Goal: Check status

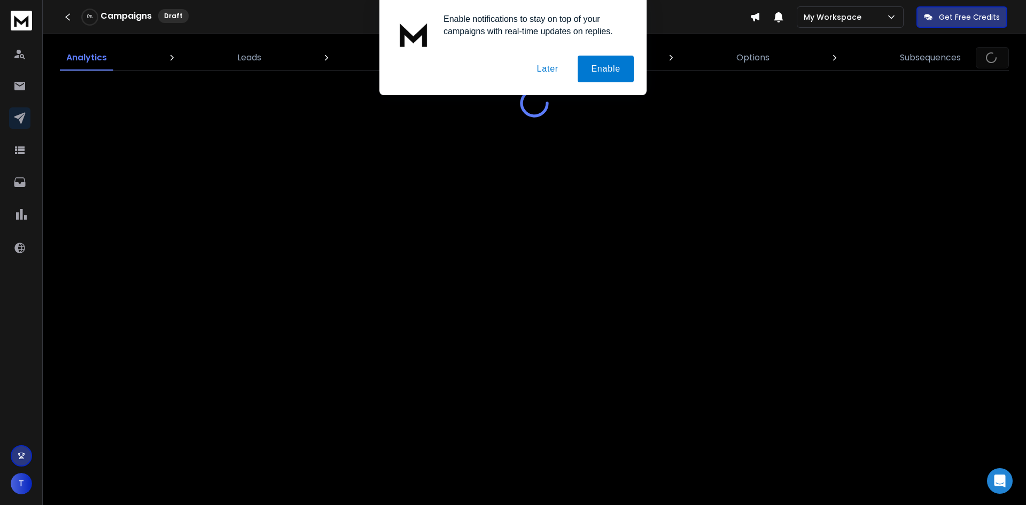
click at [536, 67] on button "Later" at bounding box center [547, 69] width 48 height 27
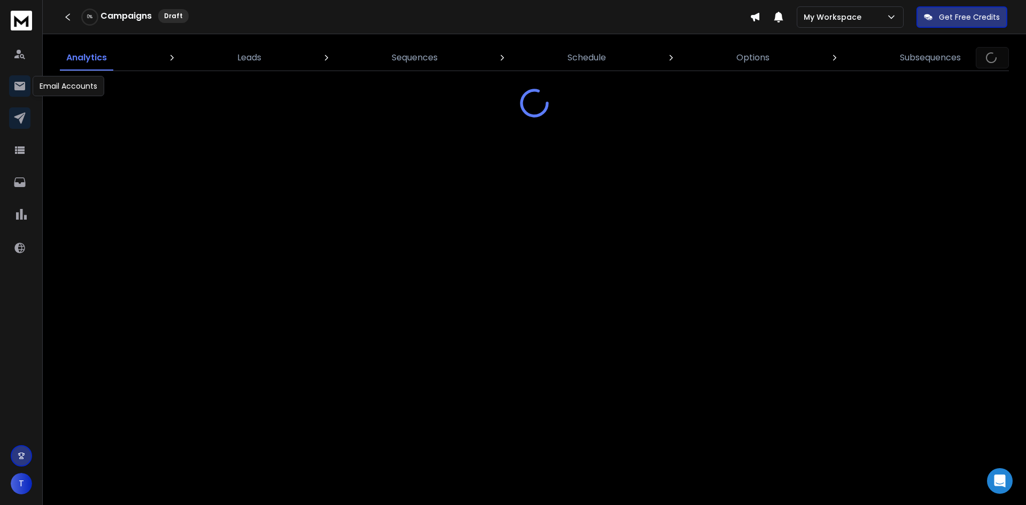
click at [19, 84] on icon at bounding box center [19, 86] width 11 height 9
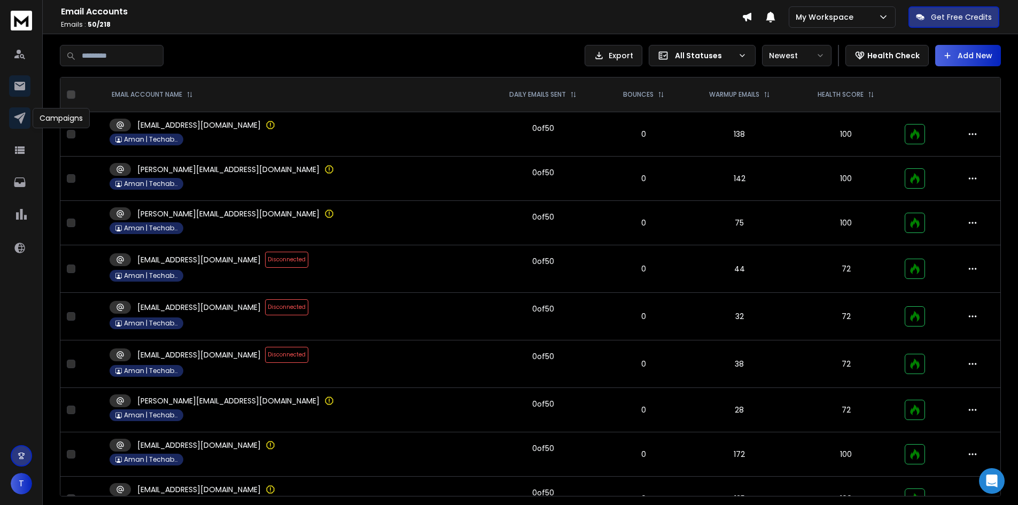
click at [26, 119] on link at bounding box center [19, 117] width 21 height 21
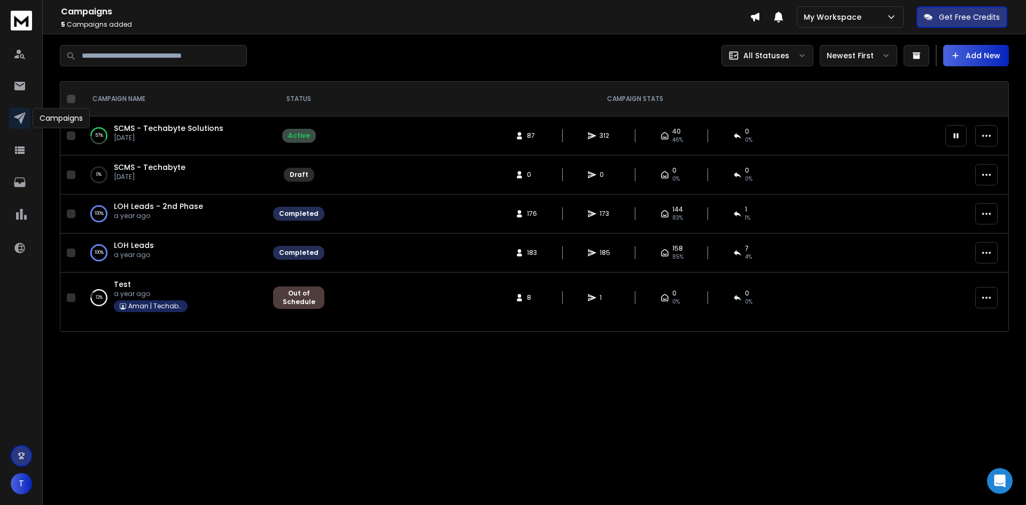
click at [141, 141] on p "[DATE]" at bounding box center [169, 138] width 110 height 9
